Goal: Task Accomplishment & Management: Use online tool/utility

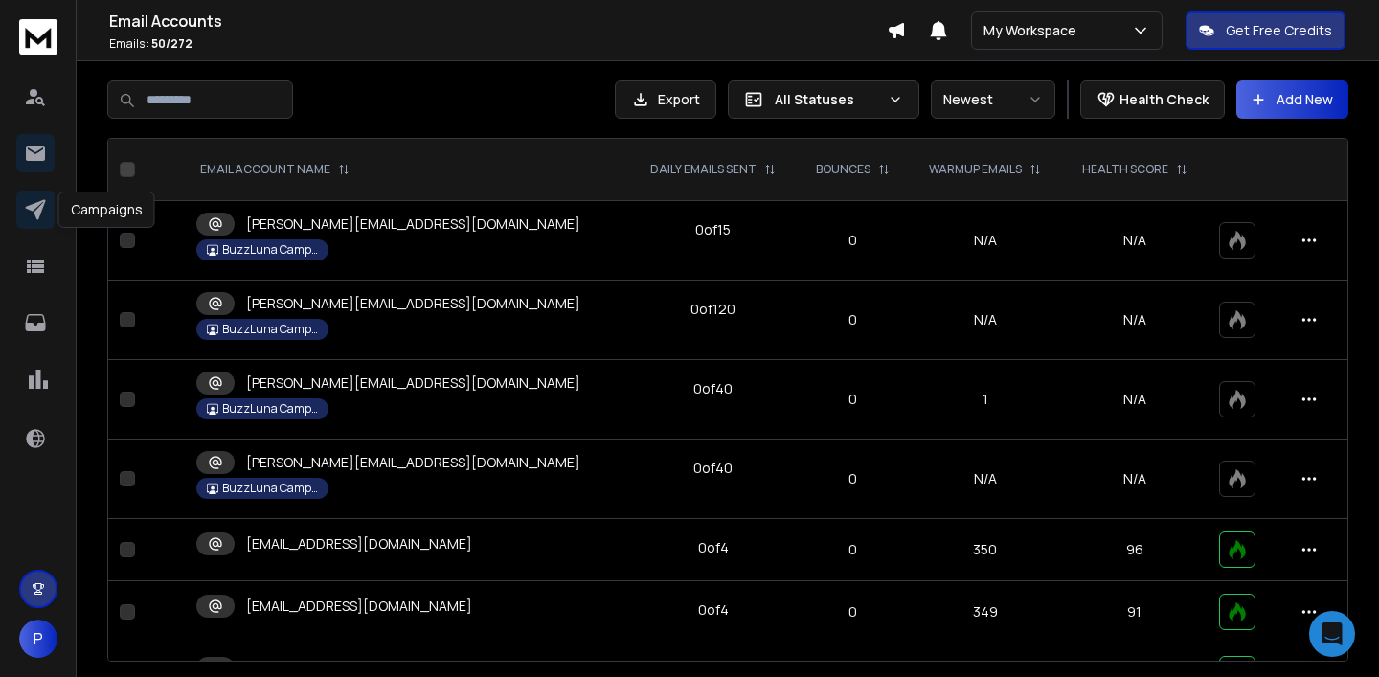
click at [19, 216] on link at bounding box center [35, 210] width 38 height 38
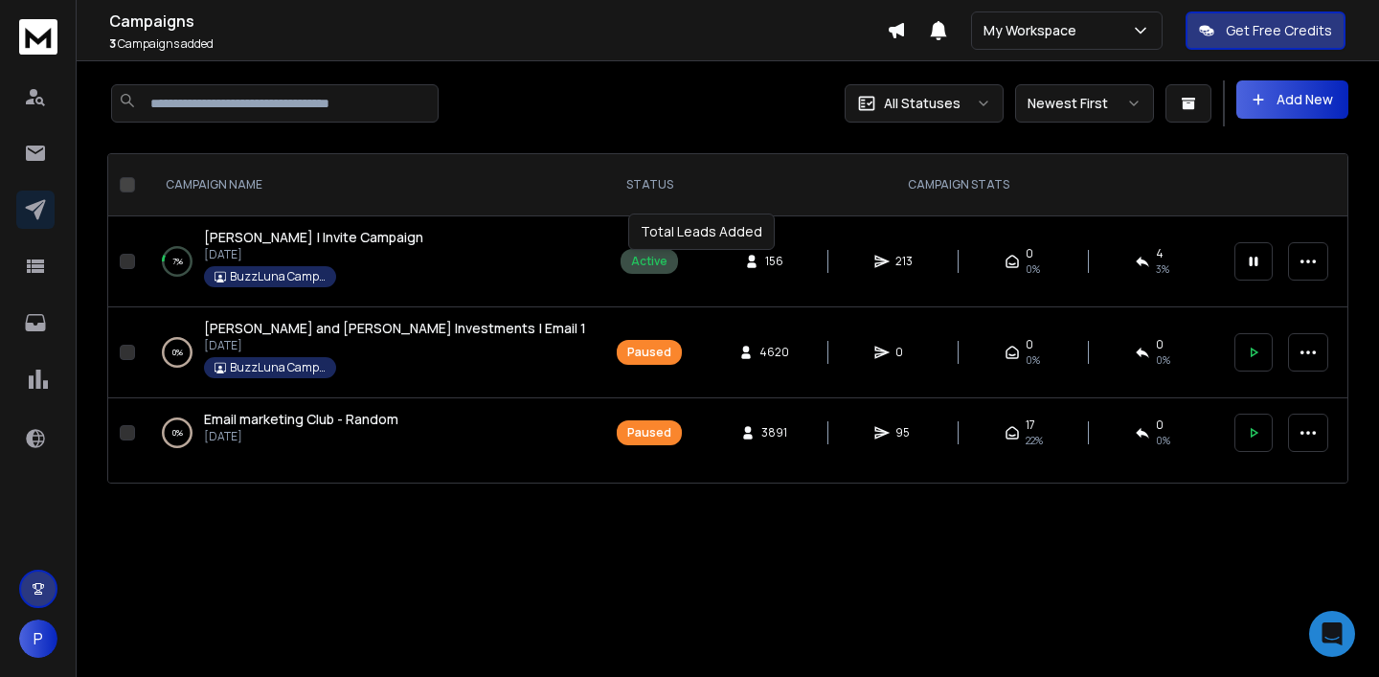
click at [726, 265] on div "156 213 0 0% 4 3 %" at bounding box center [958, 261] width 479 height 31
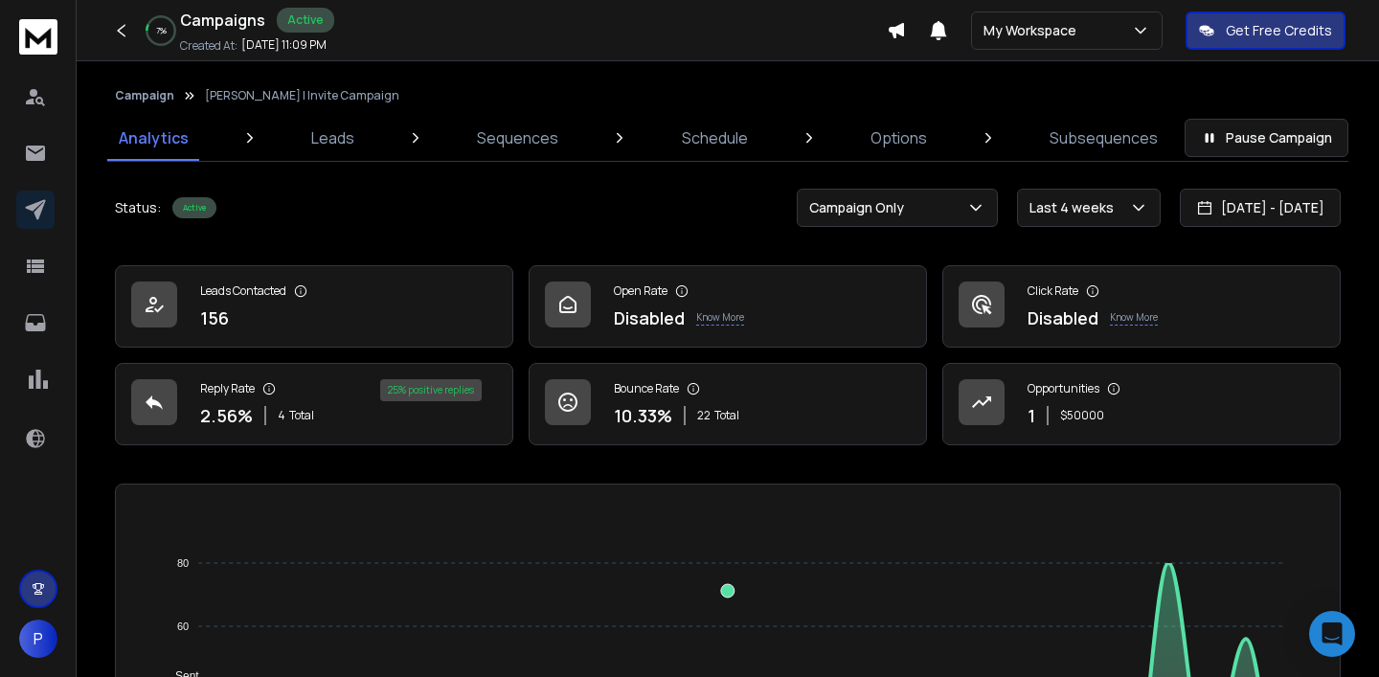
click at [709, 423] on div "10.33 % 22 Total" at bounding box center [676, 415] width 125 height 27
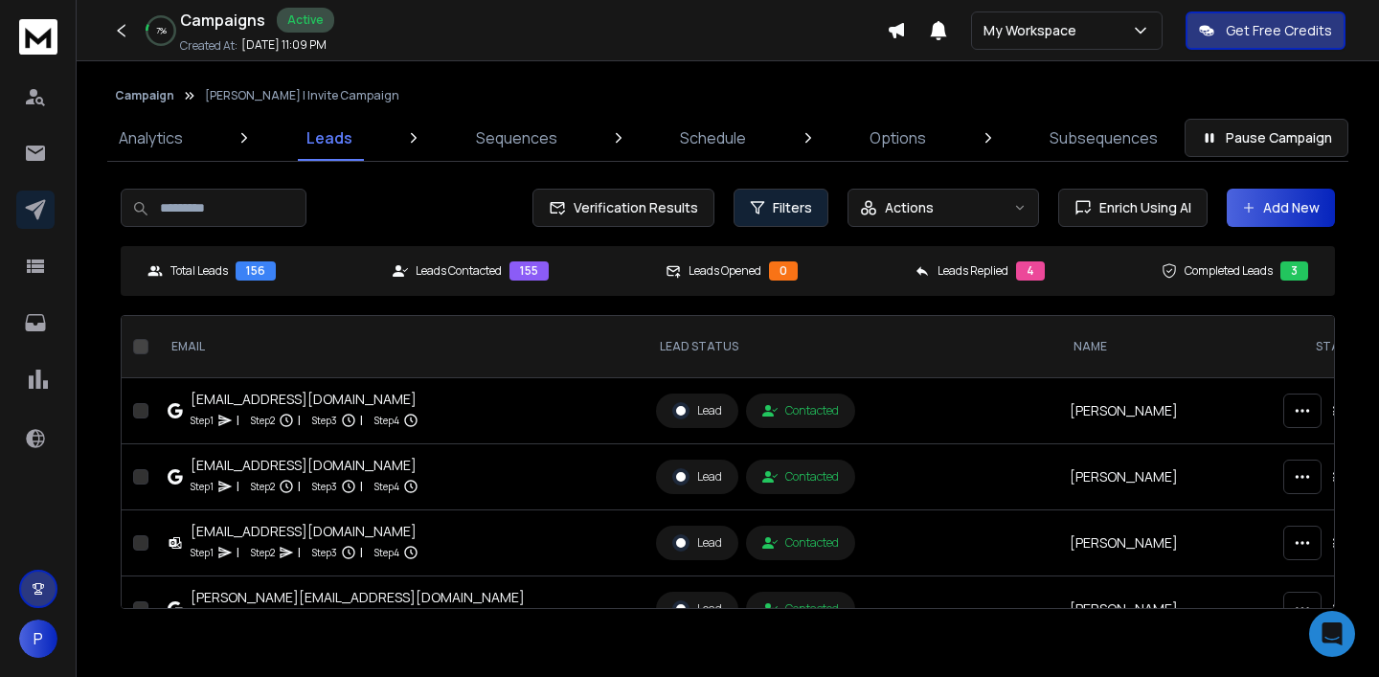
click at [792, 212] on span "Filters" at bounding box center [792, 207] width 39 height 19
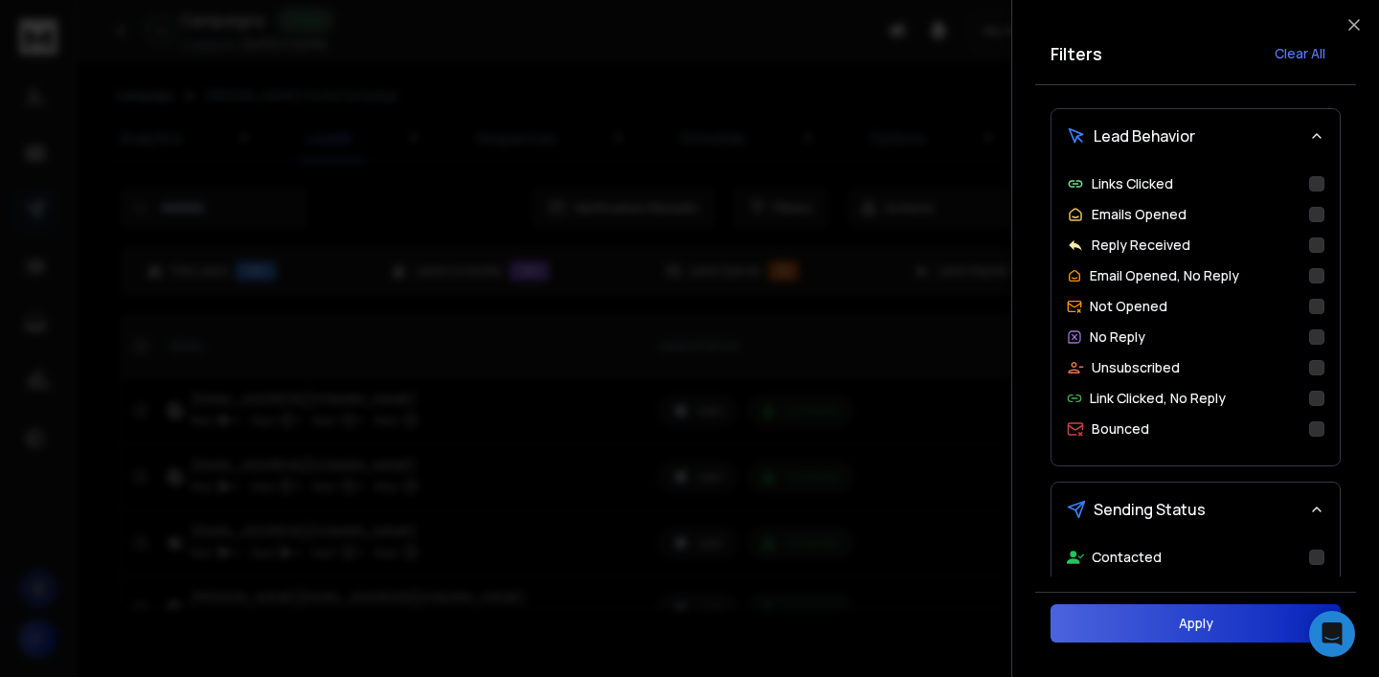
click at [1316, 425] on button "Bounced" at bounding box center [1316, 428] width 15 height 15
click at [1118, 622] on button "Apply" at bounding box center [1195, 623] width 290 height 38
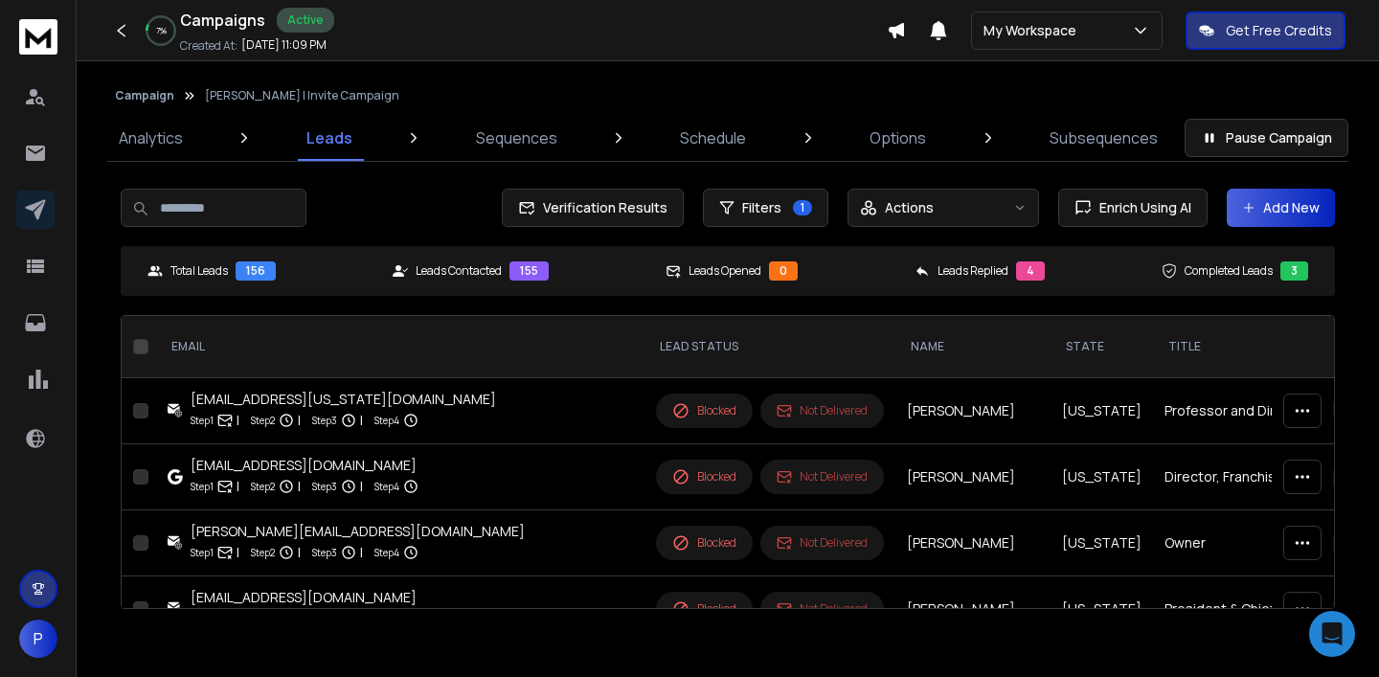
scroll to position [276, 0]
